Goal: Information Seeking & Learning: Learn about a topic

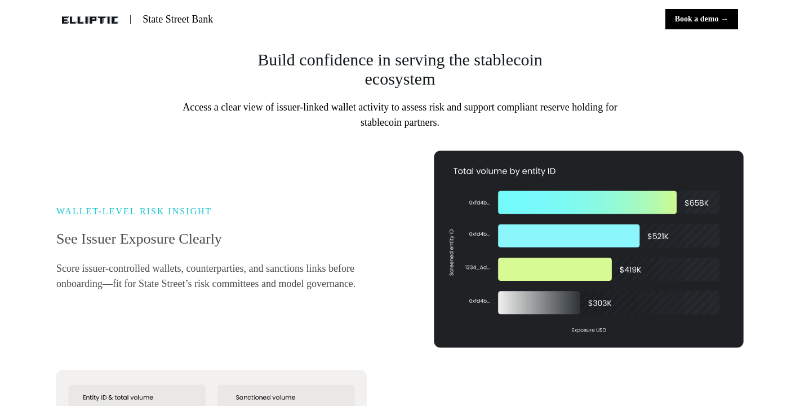
scroll to position [366, 0]
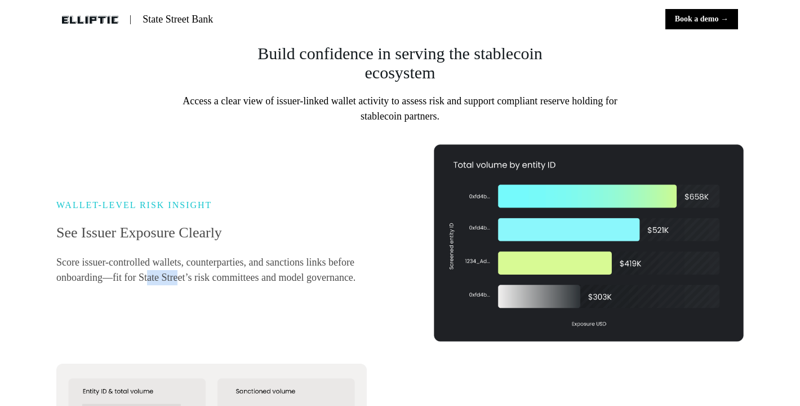
drag, startPoint x: 203, startPoint y: 281, endPoint x: 237, endPoint y: 281, distance: 33.8
click at [237, 281] on p "Score issuer-controlled wallets, counterparties, and sanctions links before onb…" at bounding box center [228, 270] width 344 height 30
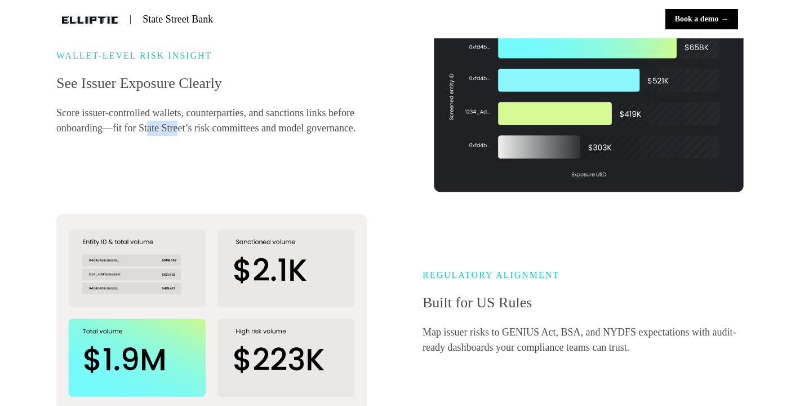
scroll to position [526, 0]
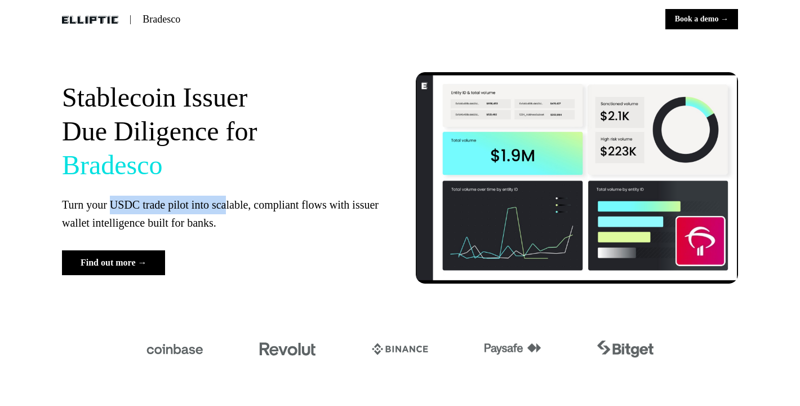
drag, startPoint x: 116, startPoint y: 202, endPoint x: 255, endPoint y: 205, distance: 139.2
click at [255, 205] on p "Turn your USDC trade pilot into scalable, compliant flows with issuer wallet in…" at bounding box center [223, 214] width 322 height 37
click at [276, 233] on div "Stablecoin Issuer Due Diligence for Bradesco Turn your USDC trade pilot into sc…" at bounding box center [223, 178] width 322 height 194
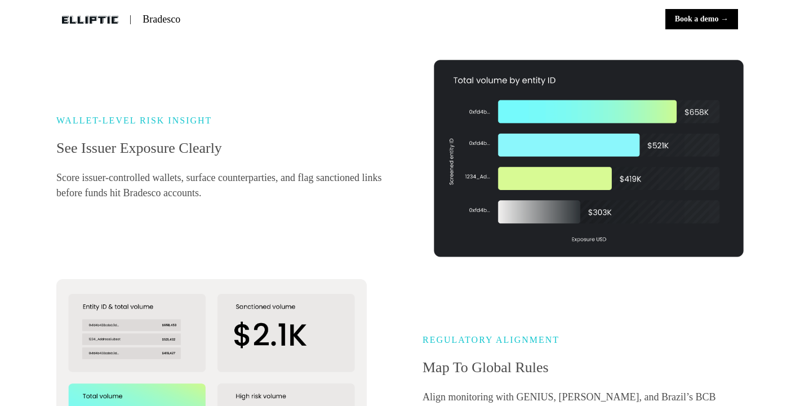
scroll to position [591, 0]
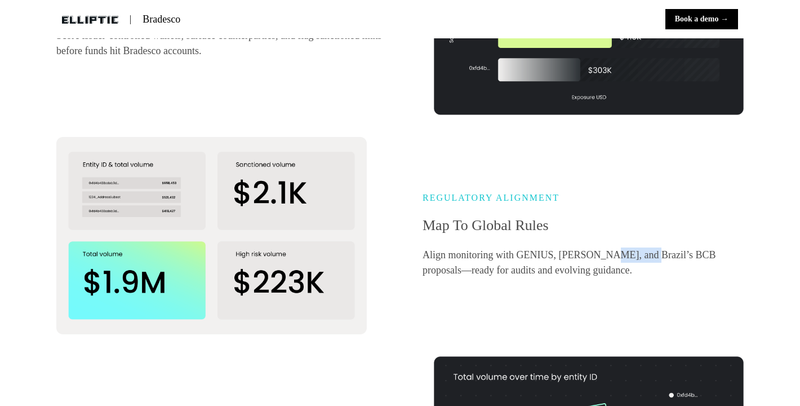
drag, startPoint x: 631, startPoint y: 271, endPoint x: 671, endPoint y: 271, distance: 39.5
click at [671, 271] on p "Align monitoring with GENIUS, [PERSON_NAME], and Brazil’s BCB proposals—ready f…" at bounding box center [583, 262] width 321 height 30
click at [601, 330] on div "REGULATORY ALIGNMENT Map To Global Rules Align monitoring with GENIUS, MiCA, an…" at bounding box center [400, 235] width 688 height 197
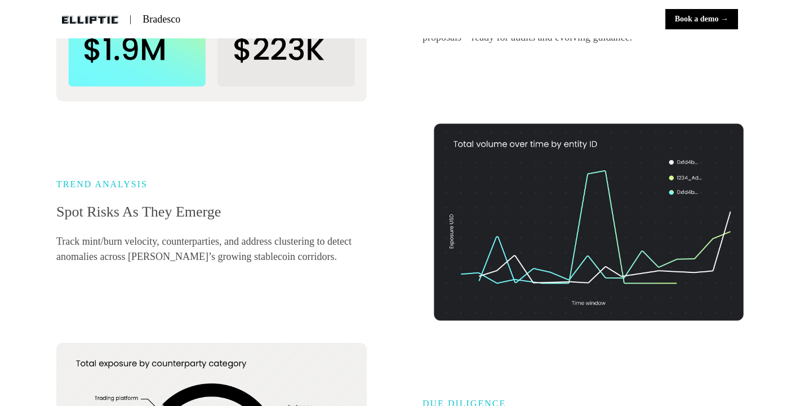
scroll to position [833, 0]
